Goal: Task Accomplishment & Management: Use online tool/utility

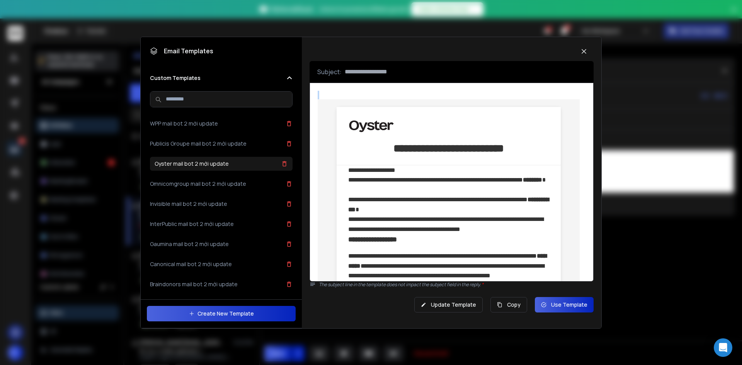
click at [542, 140] on h1 "**********" at bounding box center [448, 148] width 201 height 17
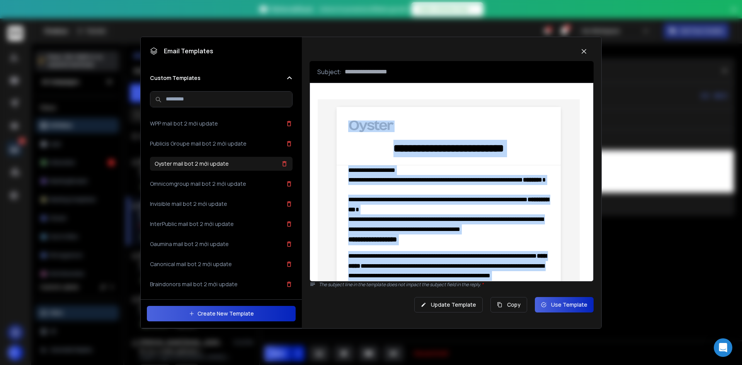
drag, startPoint x: 434, startPoint y: 241, endPoint x: 346, endPoint y: 126, distance: 145.0
click at [346, 126] on tbody "**********" at bounding box center [449, 348] width 224 height 482
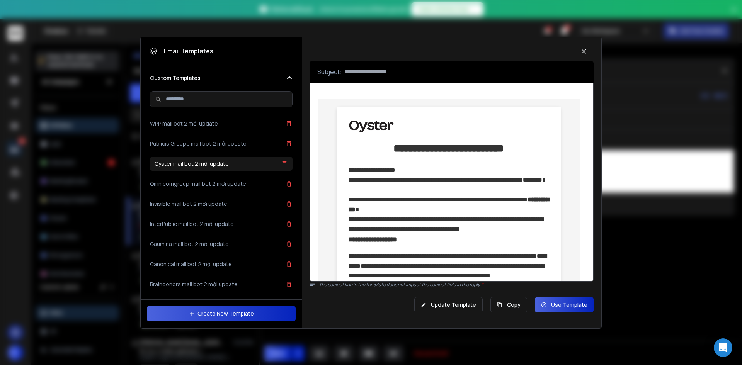
drag, startPoint x: 681, startPoint y: 262, endPoint x: 676, endPoint y: 259, distance: 5.9
click at [681, 262] on div "Create New Template Email Templates Custom Templates WPP mail bot 2 mới update …" at bounding box center [371, 183] width 631 height 308
click at [580, 54] on div at bounding box center [451, 51] width 284 height 19
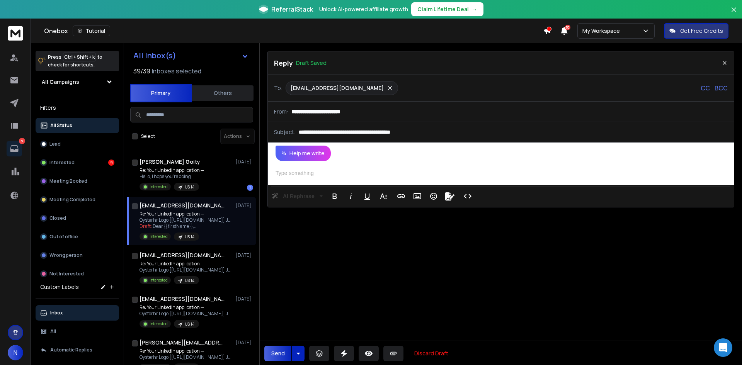
click at [721, 60] on icon at bounding box center [724, 63] width 6 height 6
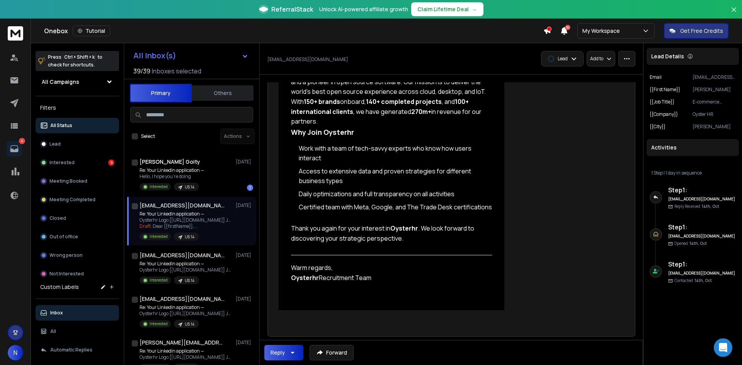
scroll to position [348, 0]
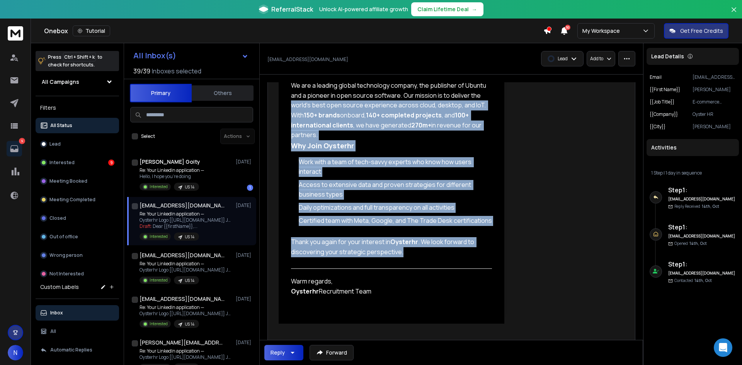
drag, startPoint x: 404, startPoint y: 255, endPoint x: 284, endPoint y: 105, distance: 192.4
click at [284, 105] on td "Dear, Thank you for taking the time to participate in the recruitment process a…" at bounding box center [391, 103] width 224 height 425
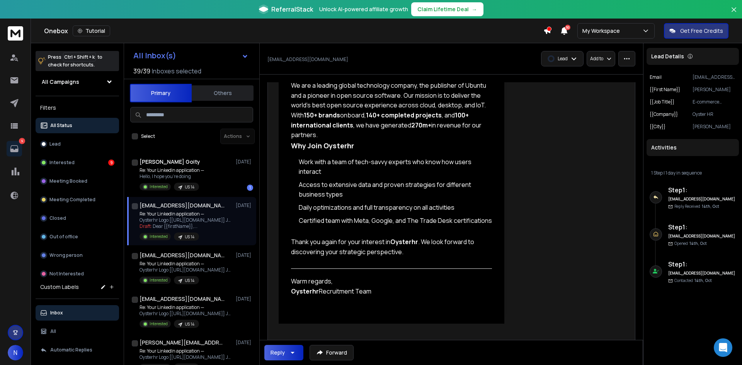
click at [383, 290] on div "Oysterhr Recruitment Team" at bounding box center [391, 292] width 201 height 10
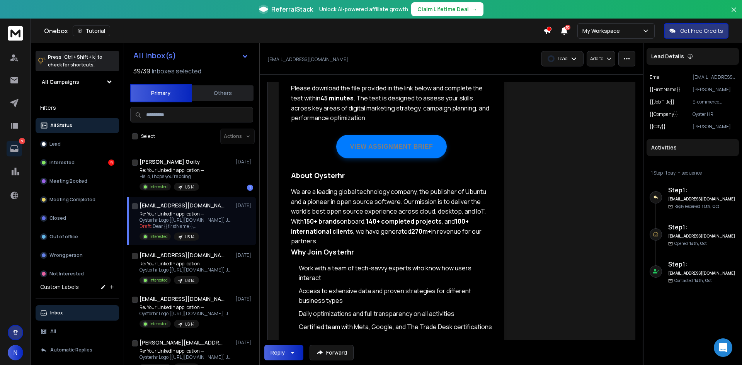
scroll to position [231, 0]
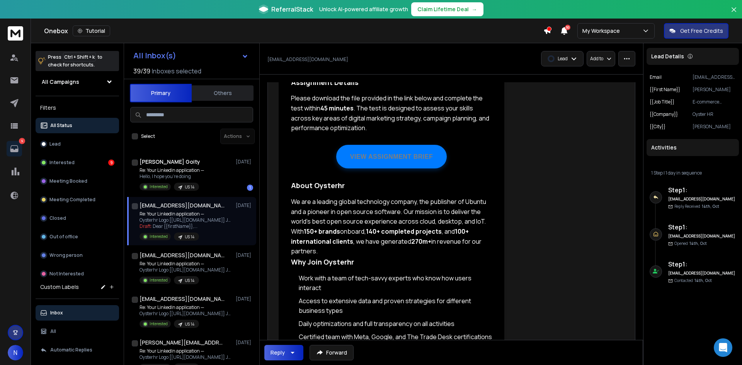
drag, startPoint x: 372, startPoint y: 291, endPoint x: 290, endPoint y: 187, distance: 133.1
click at [290, 187] on td "Dear, Thank you for taking the time to participate in the recruitment process a…" at bounding box center [391, 219] width 224 height 425
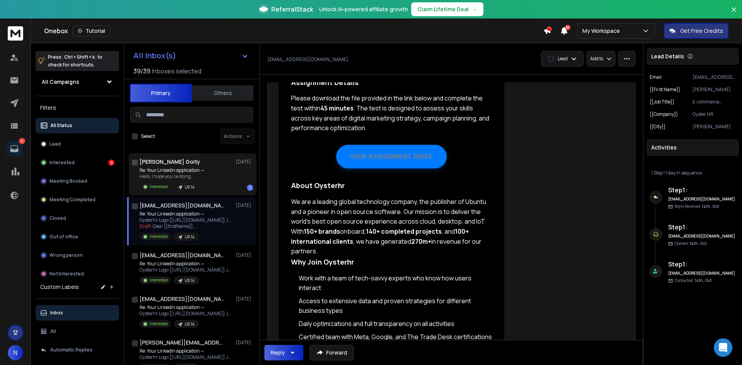
copy div "About Oysterhr We are a leading global technology company, the publisher of Ubu…"
